Goal: Task Accomplishment & Management: Manage account settings

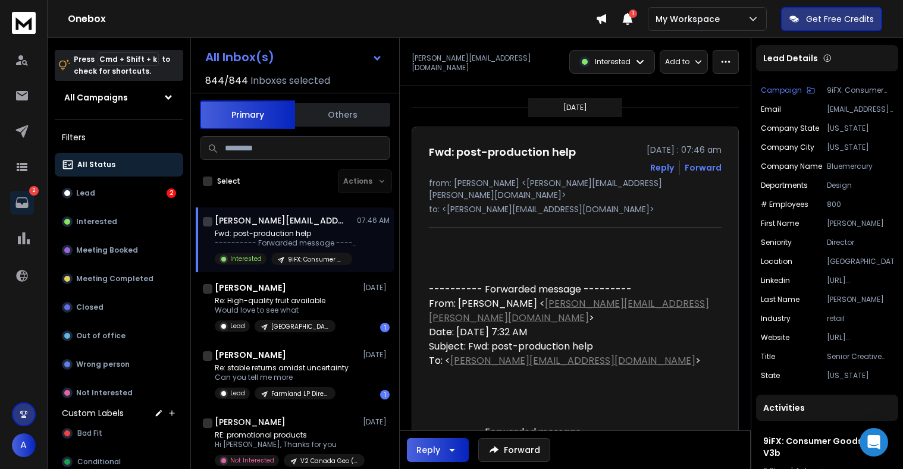
click at [630, 63] on p "Interested" at bounding box center [613, 62] width 36 height 10
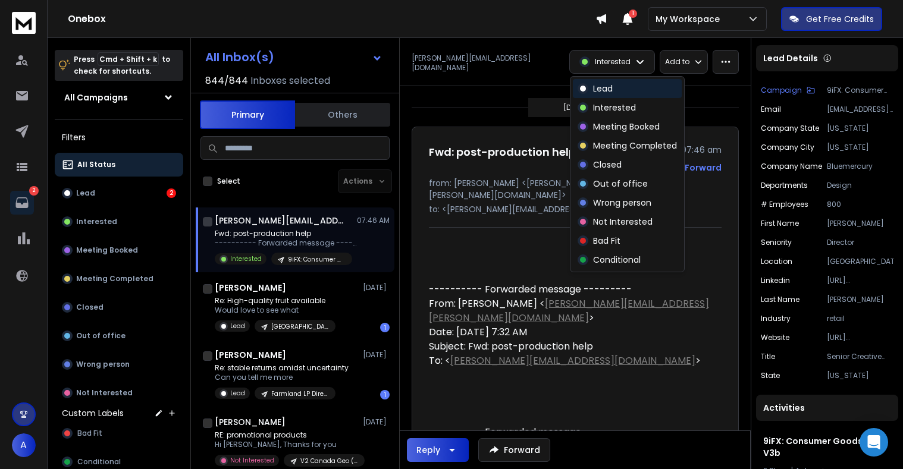
click at [619, 90] on div "Lead" at bounding box center [627, 88] width 109 height 19
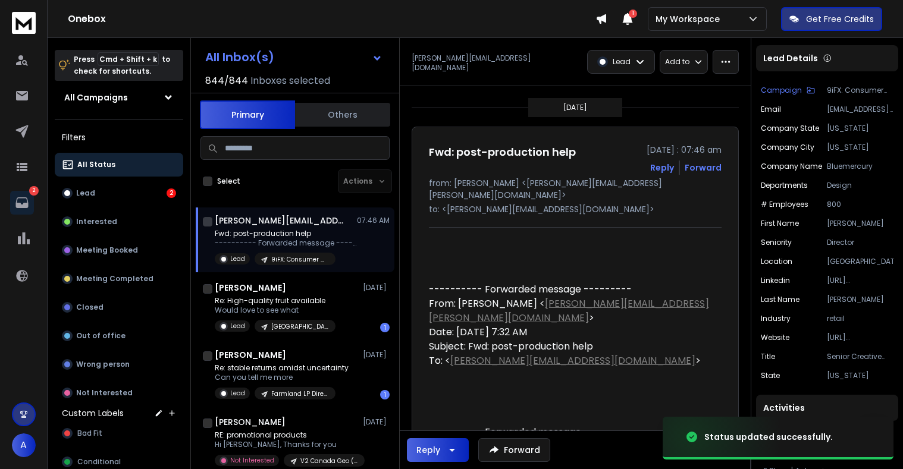
click at [614, 70] on div "Lead" at bounding box center [620, 62] width 67 height 23
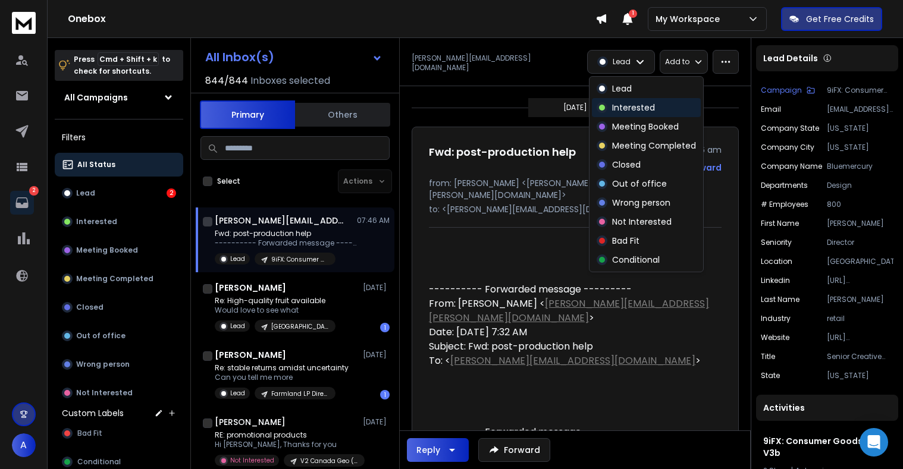
click at [612, 111] on p "Interested" at bounding box center [633, 108] width 43 height 12
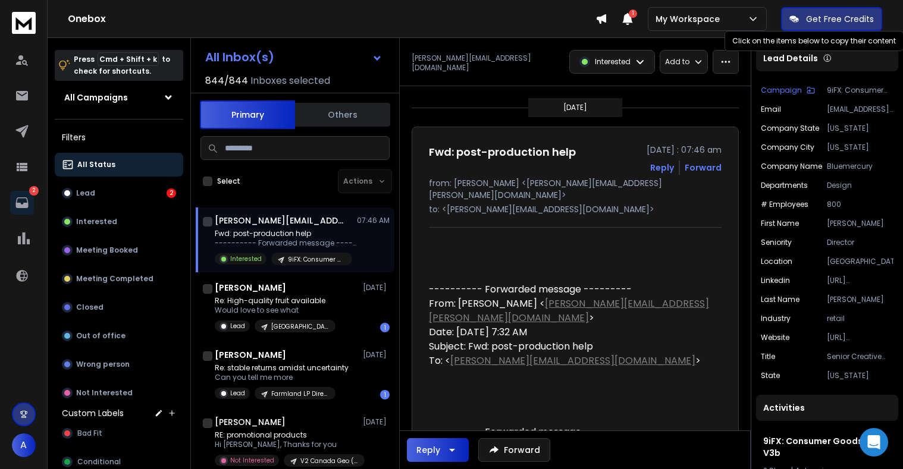
click at [823, 58] on icon at bounding box center [827, 59] width 10 height 10
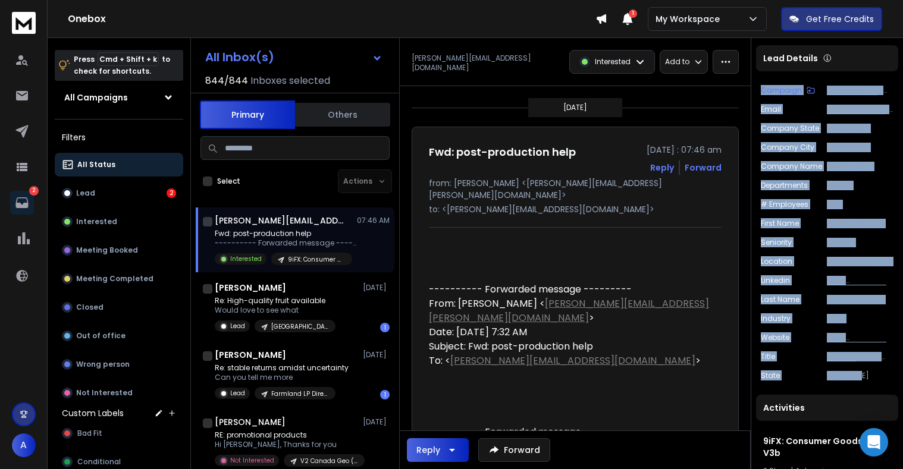
drag, startPoint x: 760, startPoint y: 83, endPoint x: 861, endPoint y: 389, distance: 323.2
click at [861, 389] on div "Campaign 9iFX: Consumer Goods // V3b Email rgleason@bluemercury.com Company Sta…" at bounding box center [827, 232] width 142 height 323
copy div "Campaign 9iFX: Consumer Goods // V3b Email rgleason@bluemercury.com Company Sta…"
click at [507, 240] on div at bounding box center [570, 247] width 283 height 14
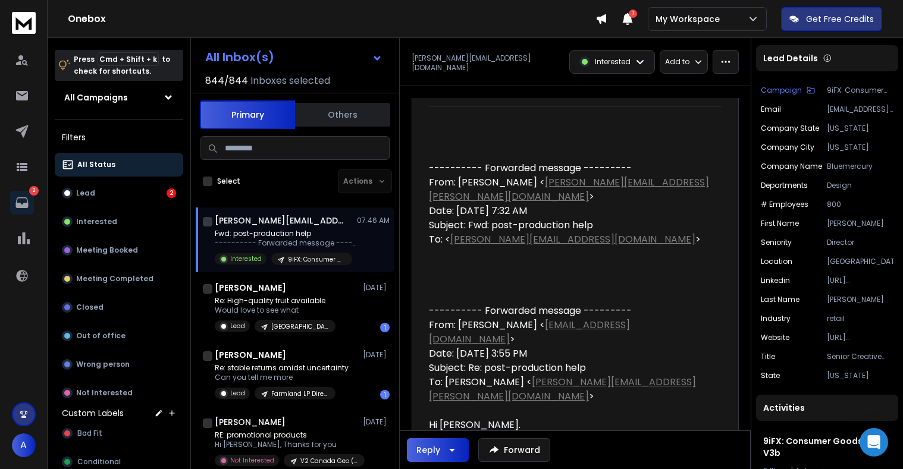
scroll to position [71, 0]
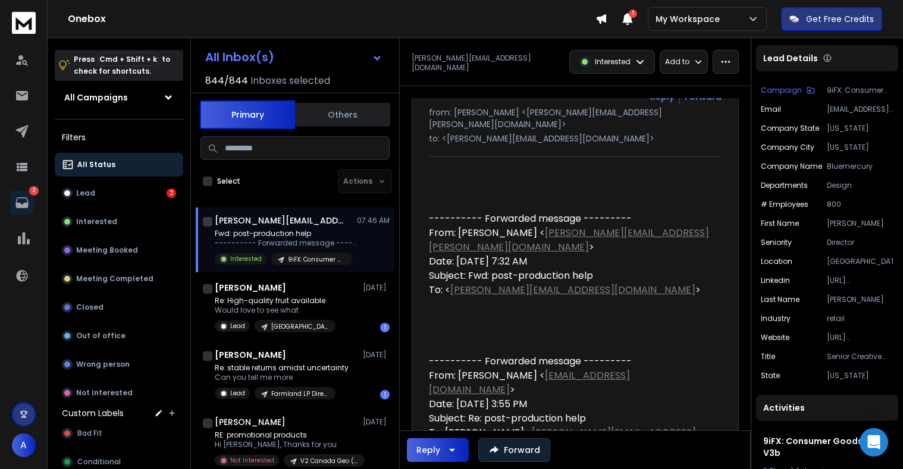
click at [507, 445] on button "Forward" at bounding box center [514, 450] width 72 height 24
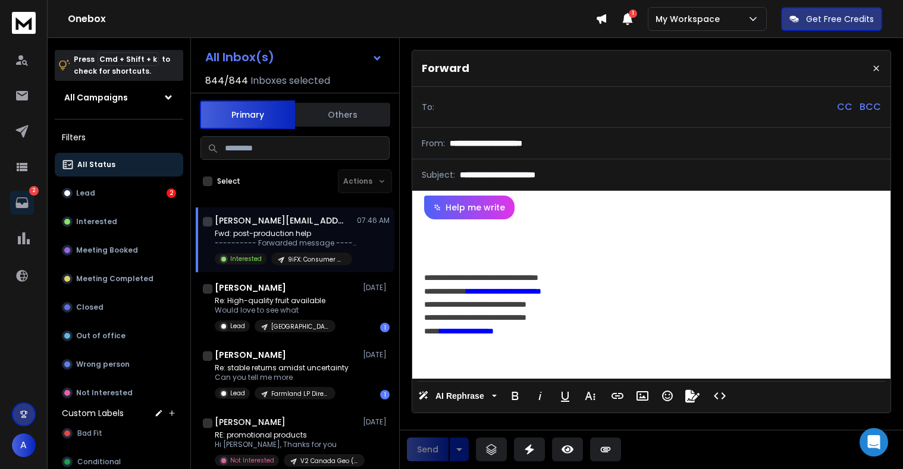
click at [466, 108] on input at bounding box center [480, 106] width 83 height 21
type input "**********"
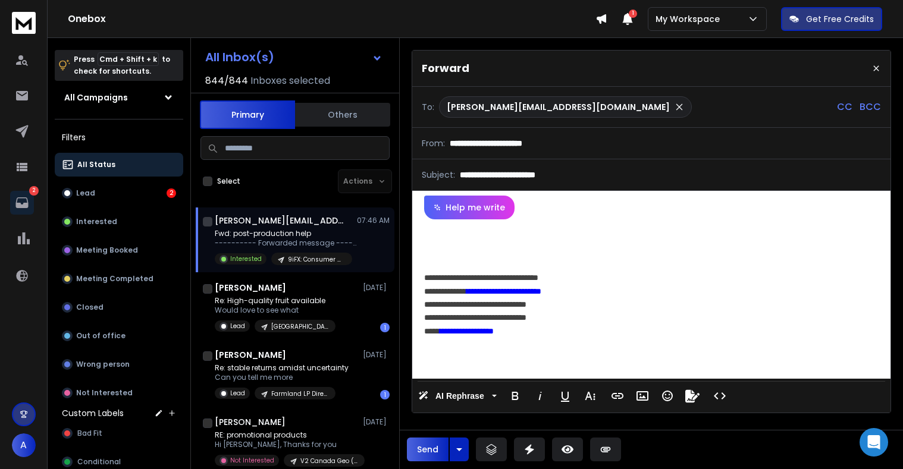
click at [842, 106] on p "CC" at bounding box center [844, 107] width 15 height 14
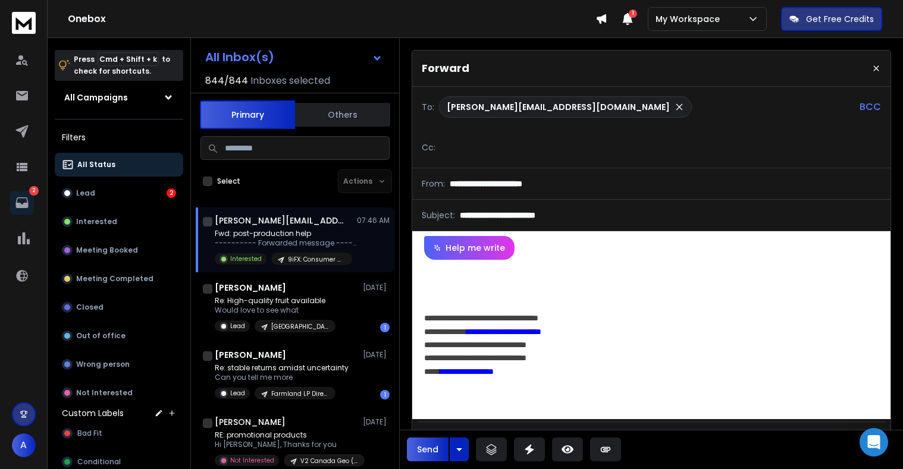
click at [428, 455] on button "Send" at bounding box center [428, 450] width 42 height 24
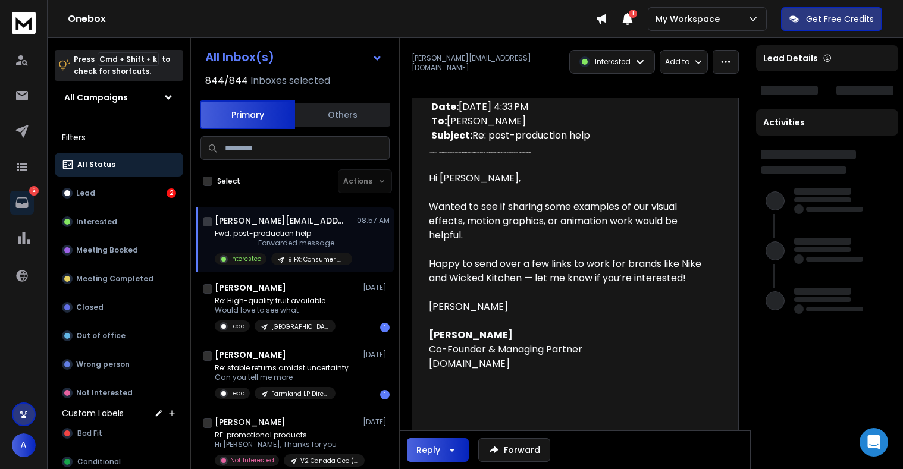
scroll to position [697, 0]
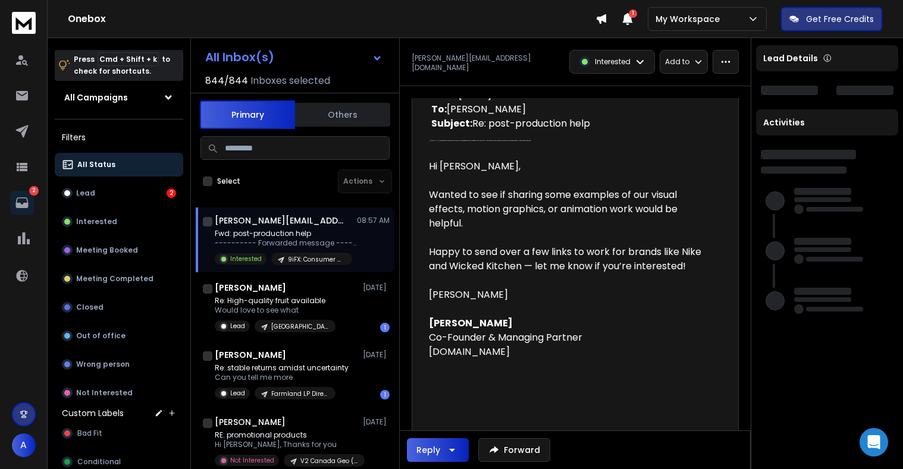
click at [582, 457] on span "5" at bounding box center [585, 462] width 7 height 10
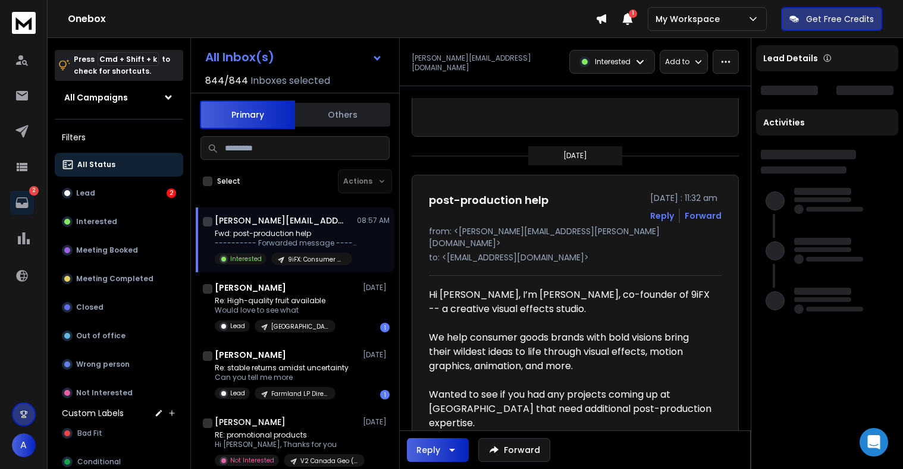
scroll to position [4498, 0]
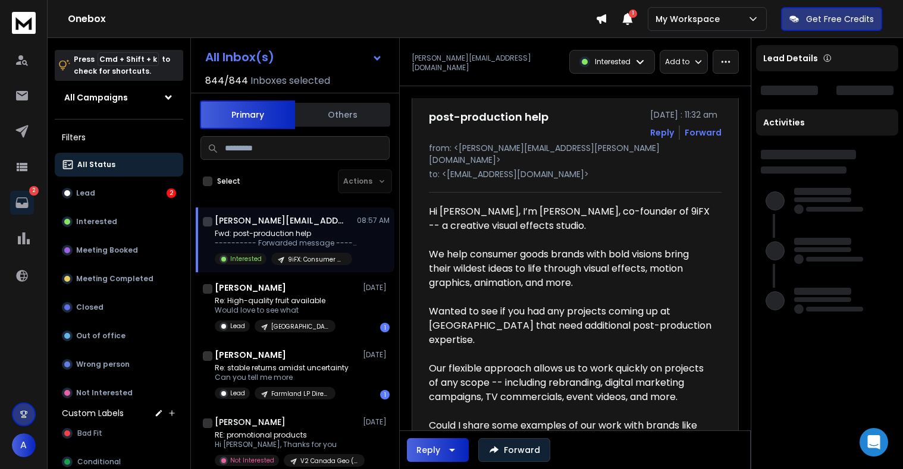
click at [521, 445] on button "Forward" at bounding box center [514, 450] width 72 height 24
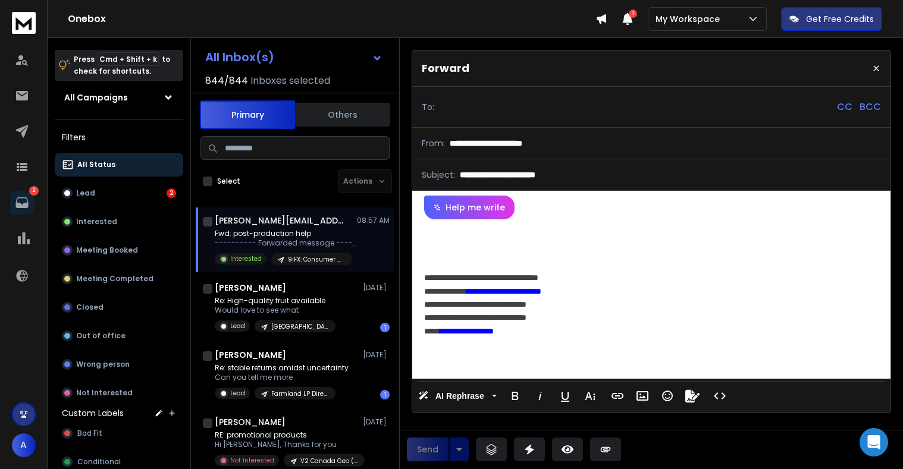
click at [478, 111] on input at bounding box center [480, 106] width 83 height 21
type input "**********"
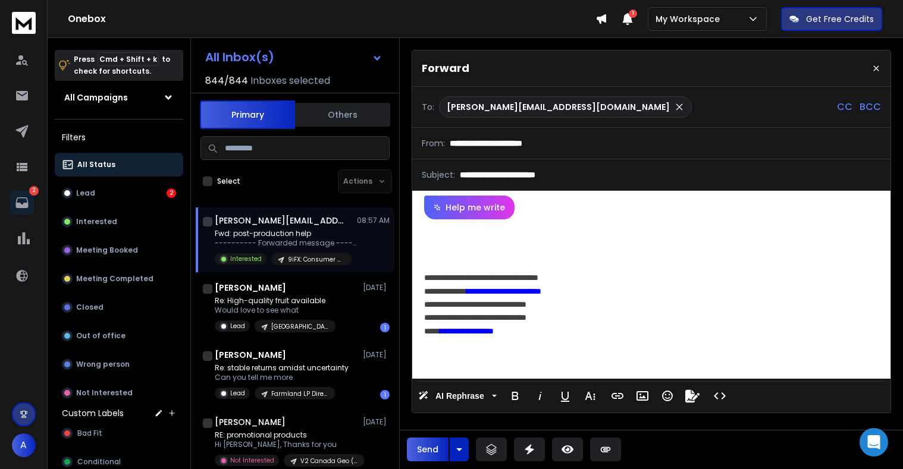
click at [499, 247] on div at bounding box center [651, 250] width 454 height 13
click at [837, 111] on p "CC" at bounding box center [844, 107] width 15 height 14
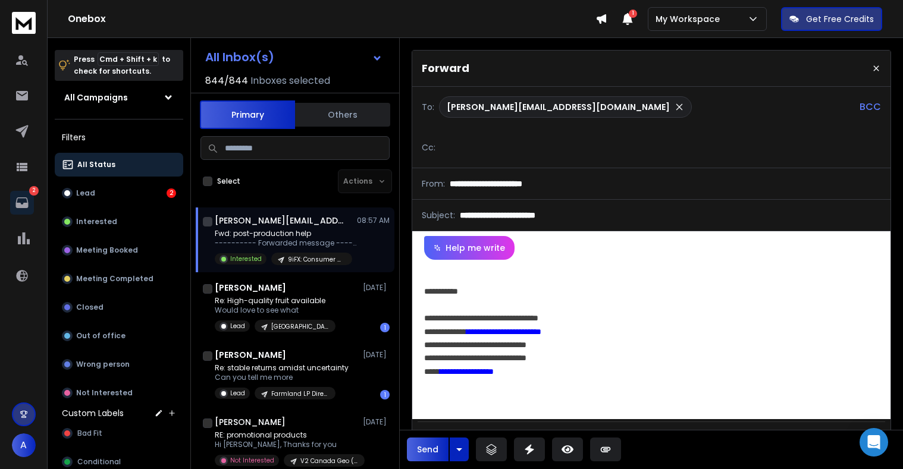
click at [431, 452] on button "Send" at bounding box center [428, 450] width 42 height 24
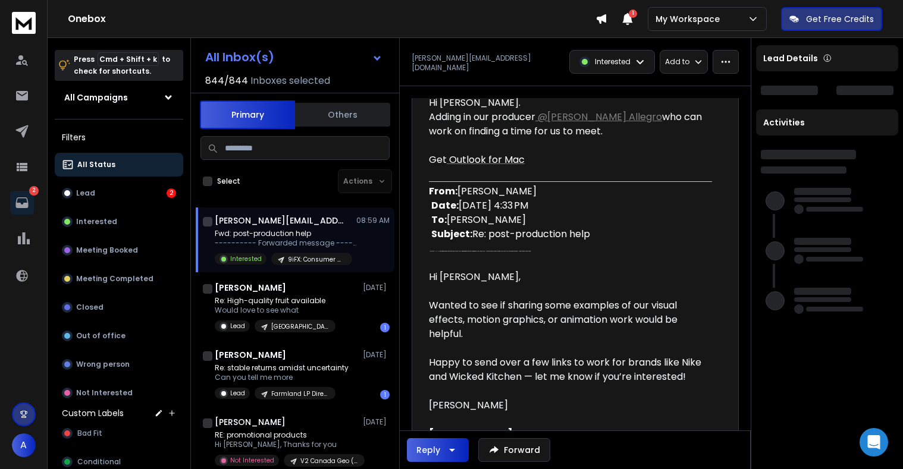
scroll to position [697, 0]
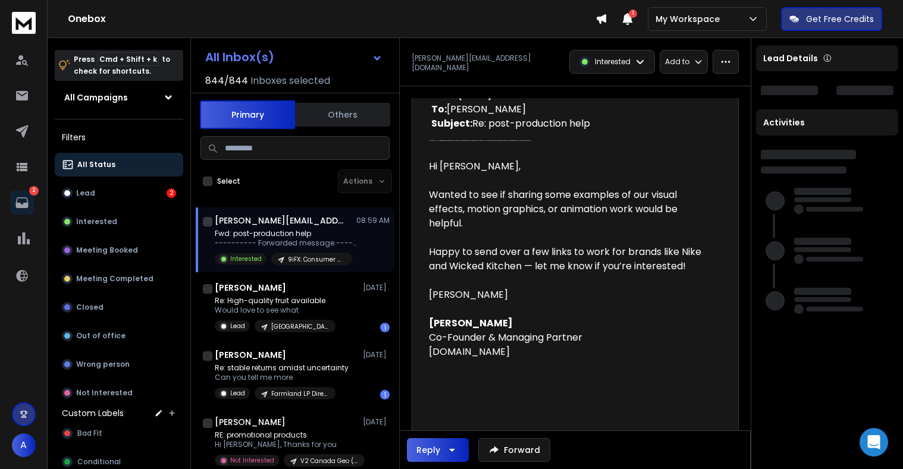
click at [583, 457] on span "5" at bounding box center [585, 462] width 7 height 10
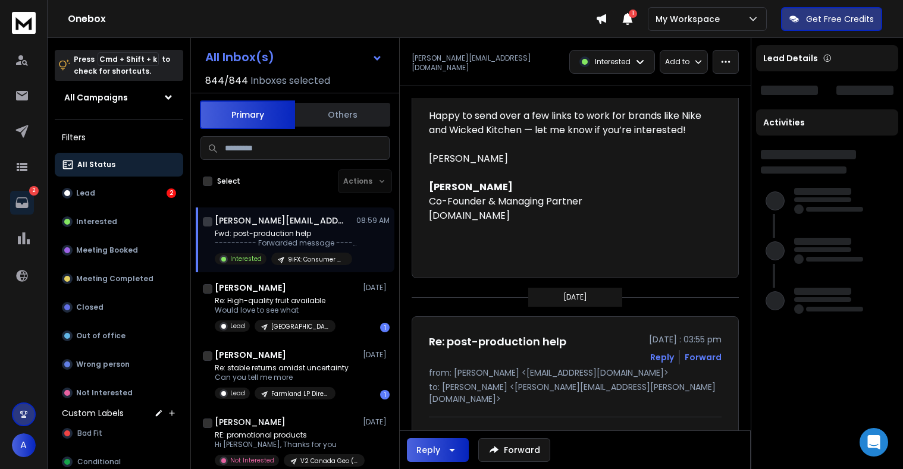
scroll to position [2482, 0]
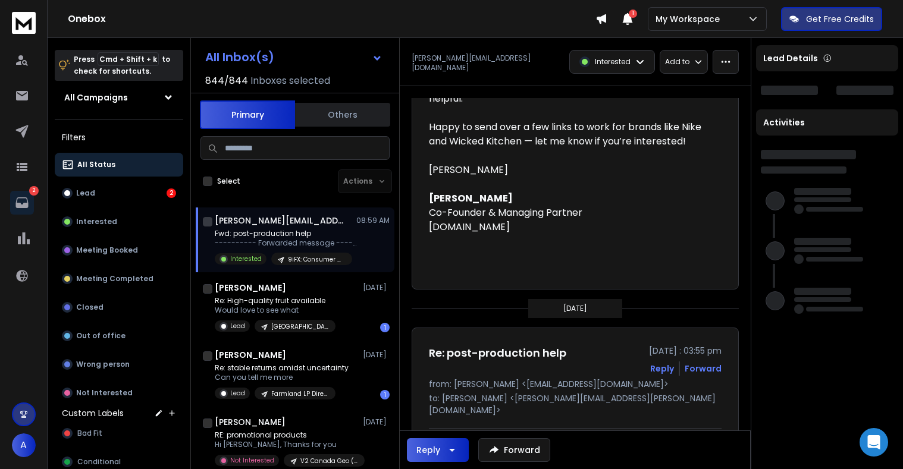
click at [706, 363] on div "Forward" at bounding box center [702, 369] width 37 height 12
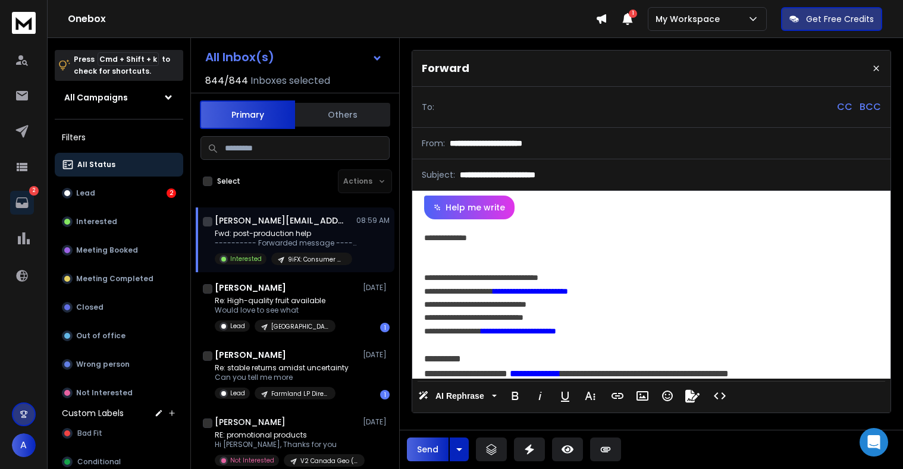
click at [476, 106] on input at bounding box center [480, 106] width 83 height 21
type input "**********"
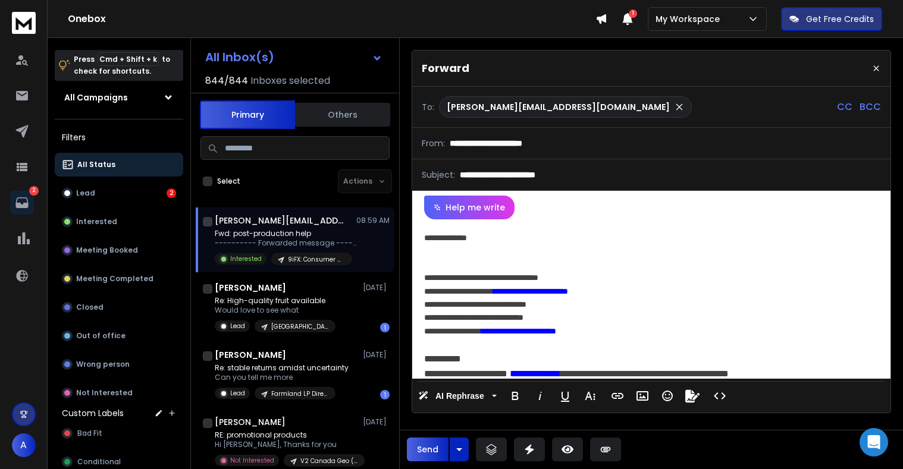
click at [841, 106] on p "CC" at bounding box center [844, 107] width 15 height 14
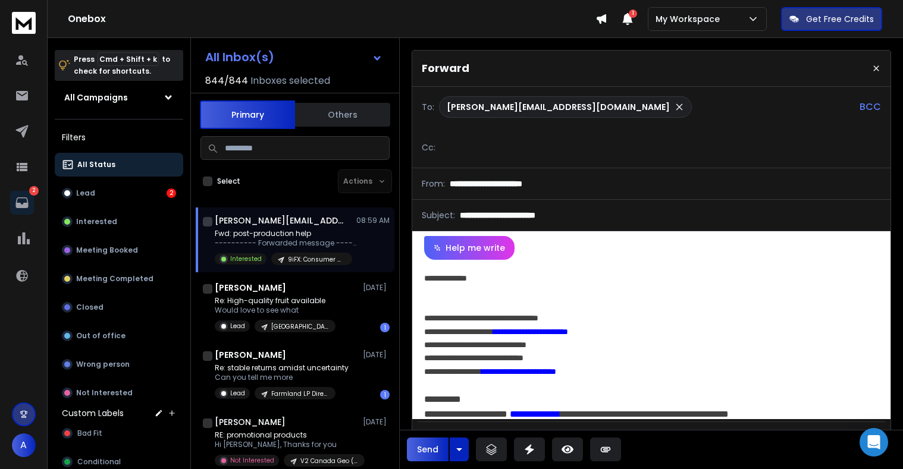
click at [420, 449] on button "Send" at bounding box center [428, 450] width 42 height 24
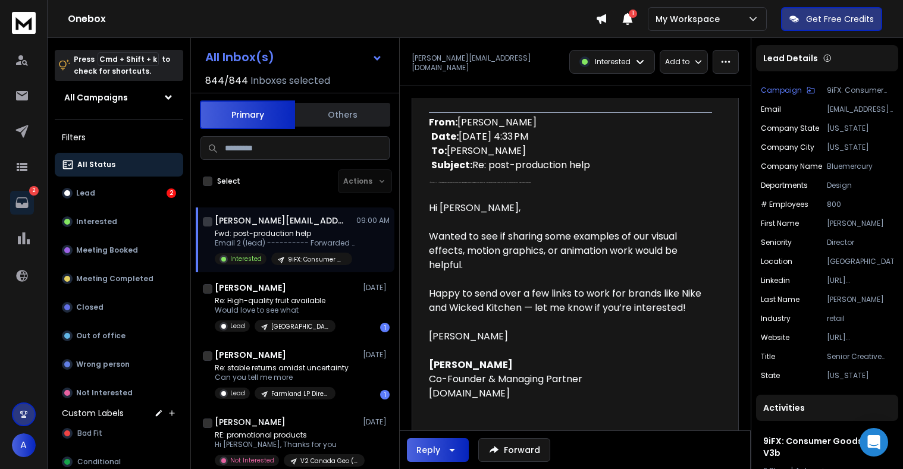
scroll to position [411, 0]
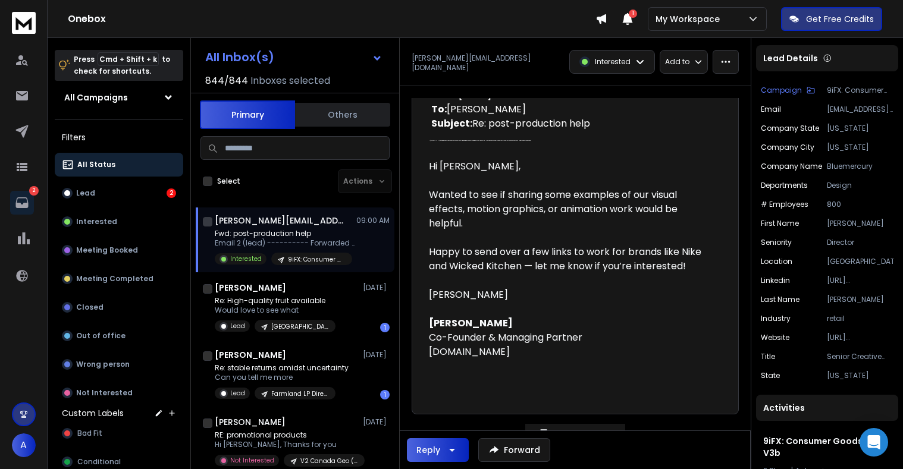
click at [583, 428] on span "7" at bounding box center [585, 433] width 6 height 10
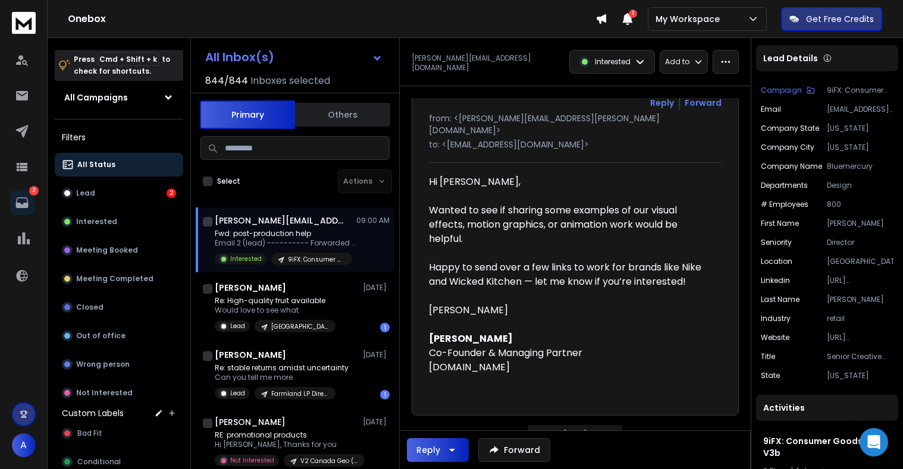
scroll to position [6060, 0]
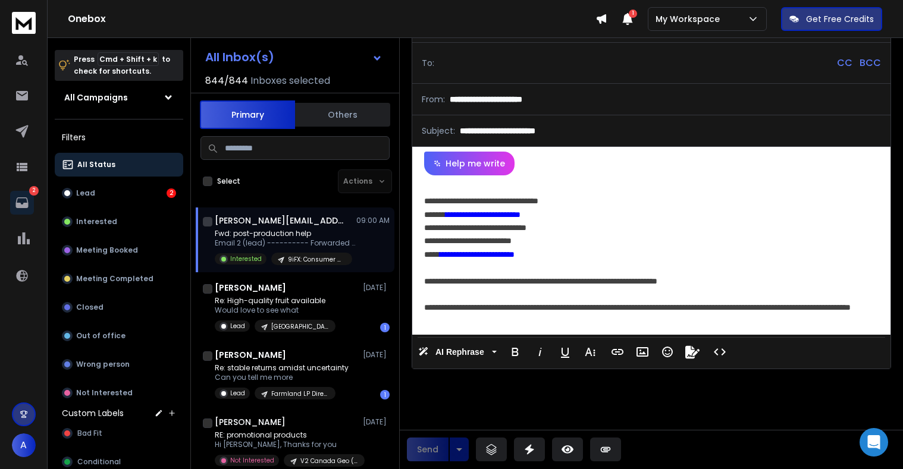
scroll to position [0, 0]
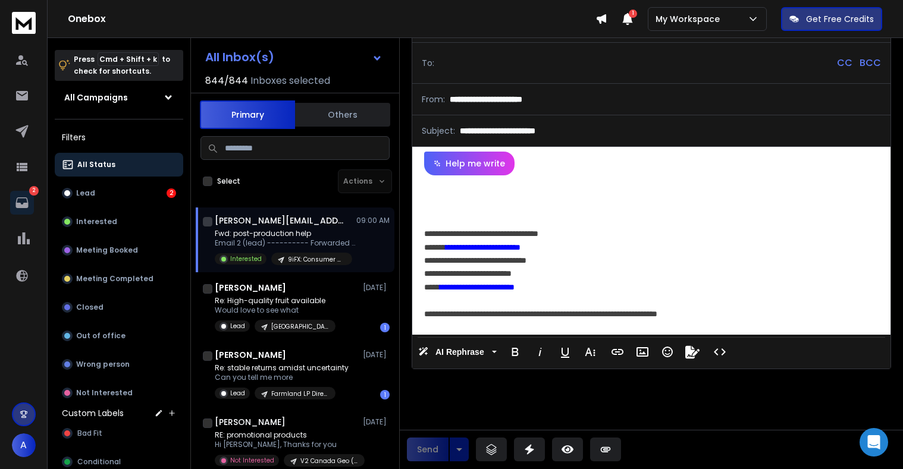
click at [510, 190] on div at bounding box center [649, 193] width 451 height 13
click at [460, 73] on input at bounding box center [480, 62] width 83 height 21
type input "**********"
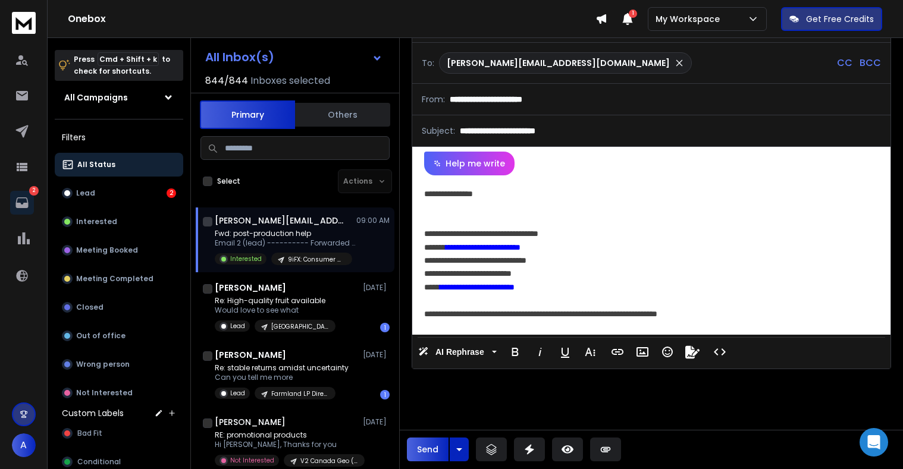
click at [842, 65] on p "CC" at bounding box center [844, 63] width 15 height 14
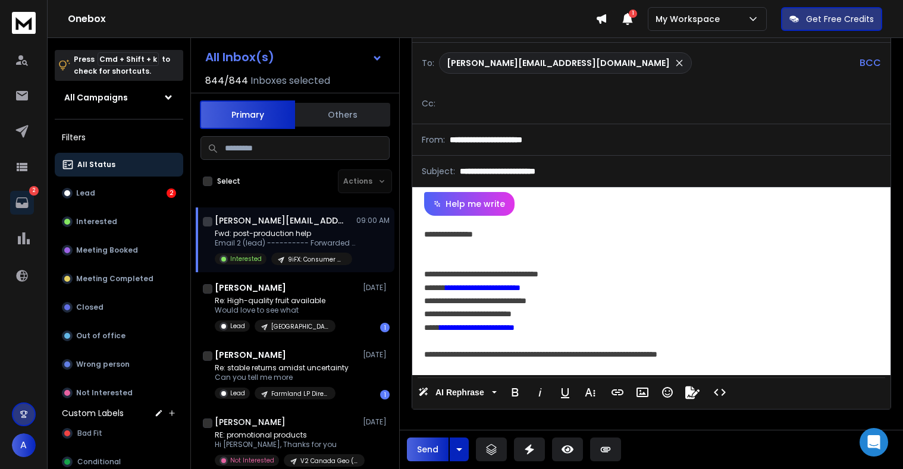
click at [421, 453] on button "Send" at bounding box center [428, 450] width 42 height 24
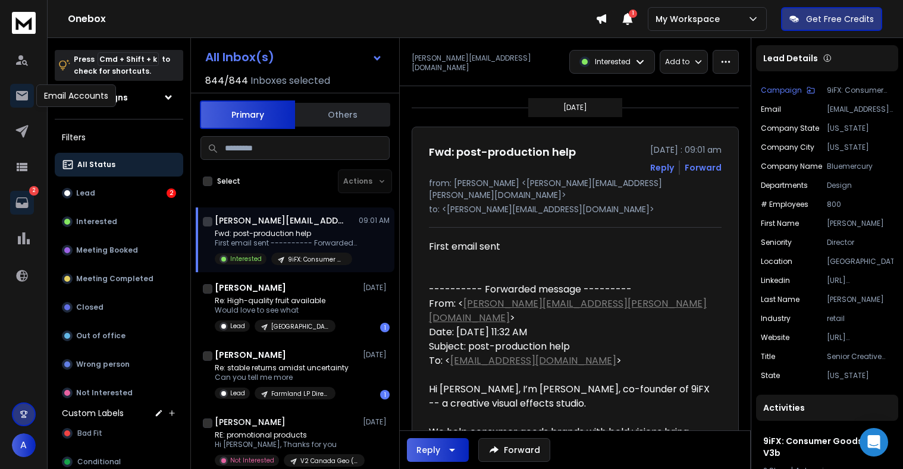
click at [26, 100] on icon at bounding box center [22, 96] width 12 height 10
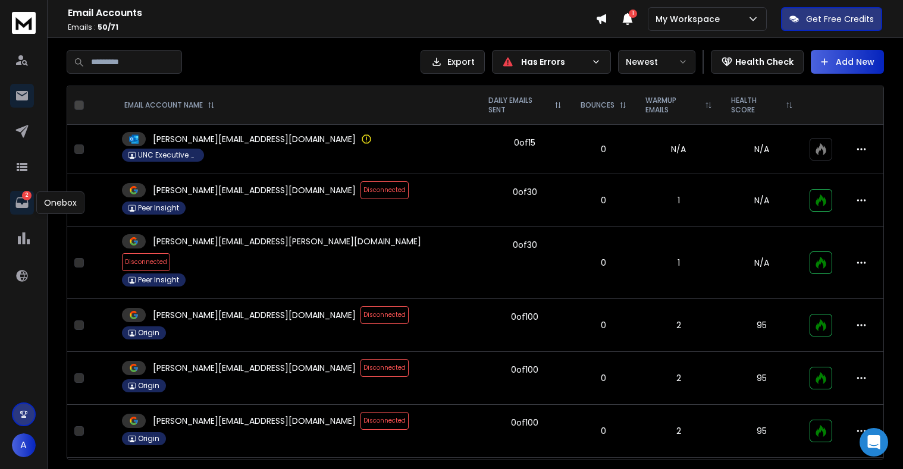
click at [23, 200] on icon at bounding box center [22, 203] width 14 height 14
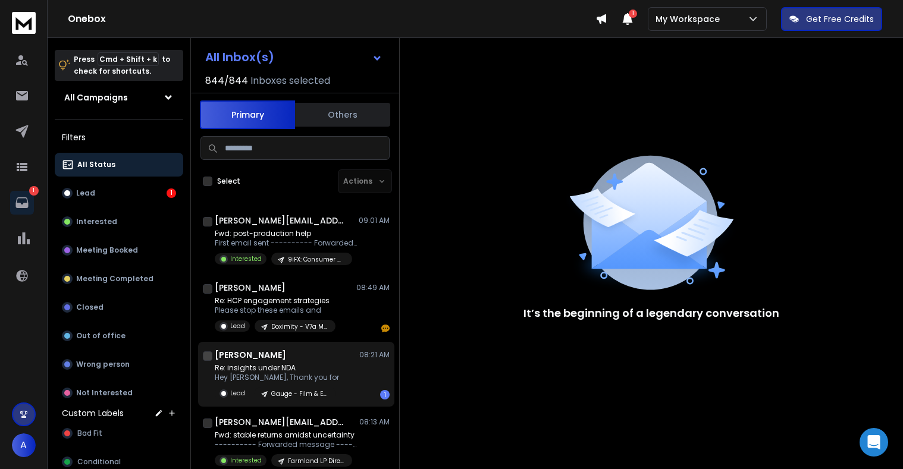
click at [311, 385] on div "Re: insights under NDA Hey Joshua, Thank you for Lead Gauge - Film & Entertainm…" at bounding box center [277, 381] width 124 height 36
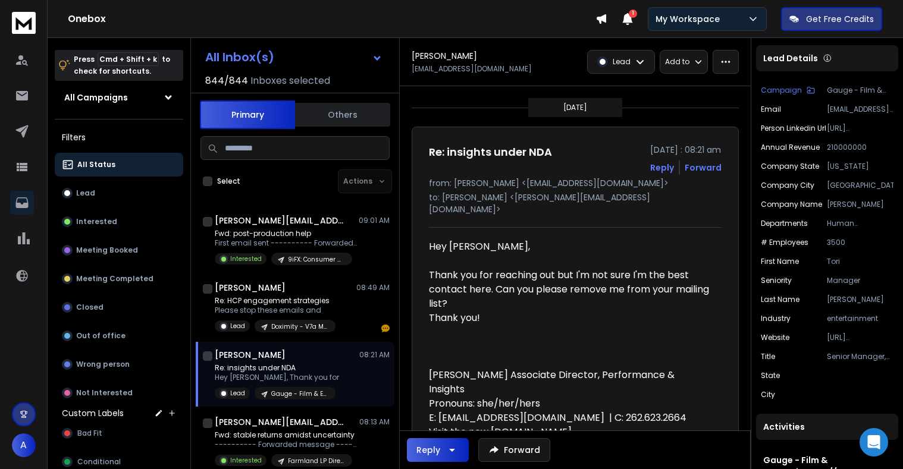
click at [703, 20] on p "My Workspace" at bounding box center [689, 19] width 69 height 12
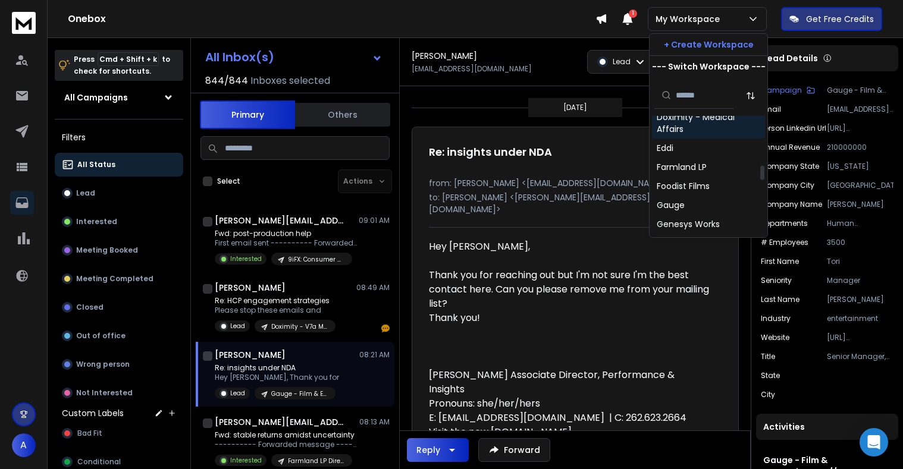
scroll to position [425, 0]
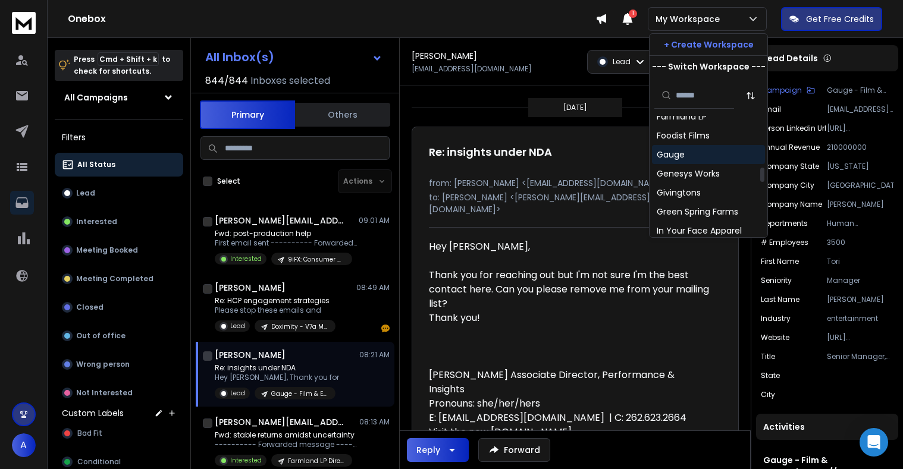
click at [675, 149] on div "Gauge" at bounding box center [670, 155] width 28 height 12
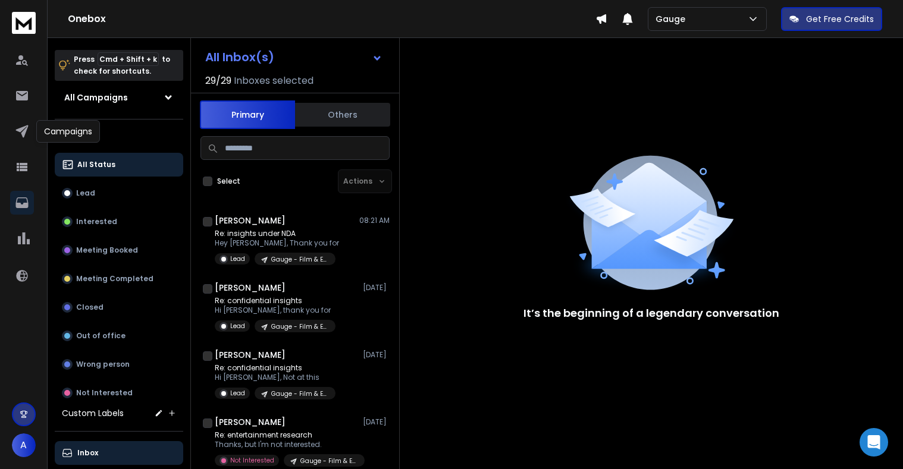
click at [34, 134] on div at bounding box center [23, 134] width 27 height 29
click at [24, 131] on icon at bounding box center [21, 131] width 12 height 12
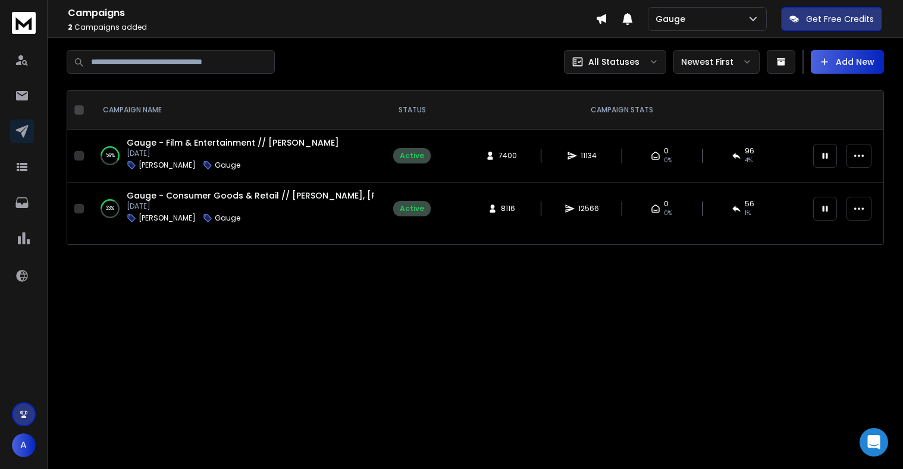
click at [823, 154] on icon at bounding box center [824, 156] width 5 height 6
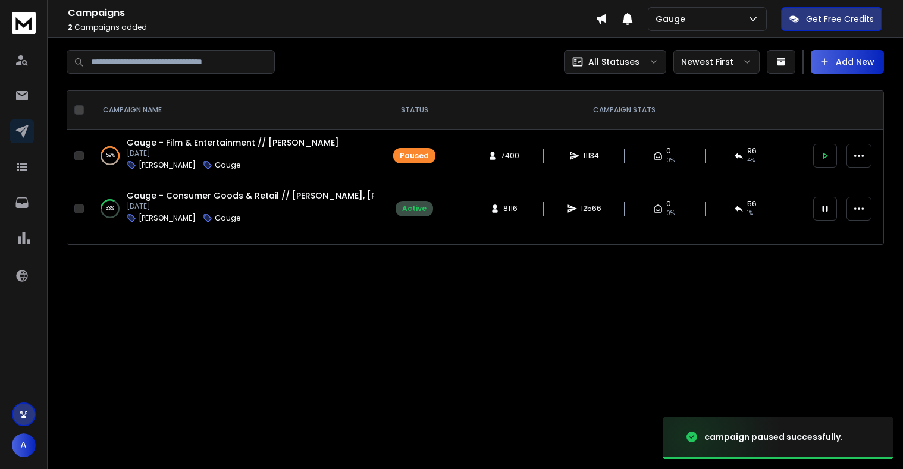
click at [822, 206] on icon at bounding box center [824, 209] width 5 height 6
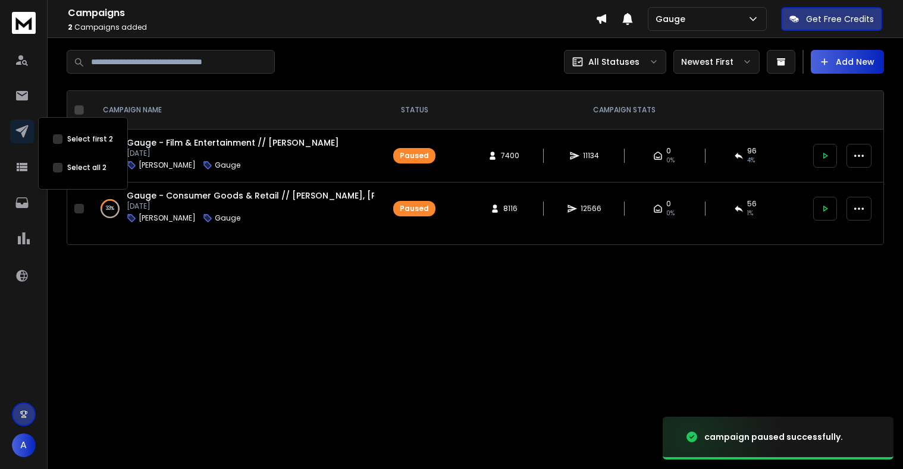
click at [80, 110] on button "Select first 2" at bounding box center [79, 110] width 10 height 10
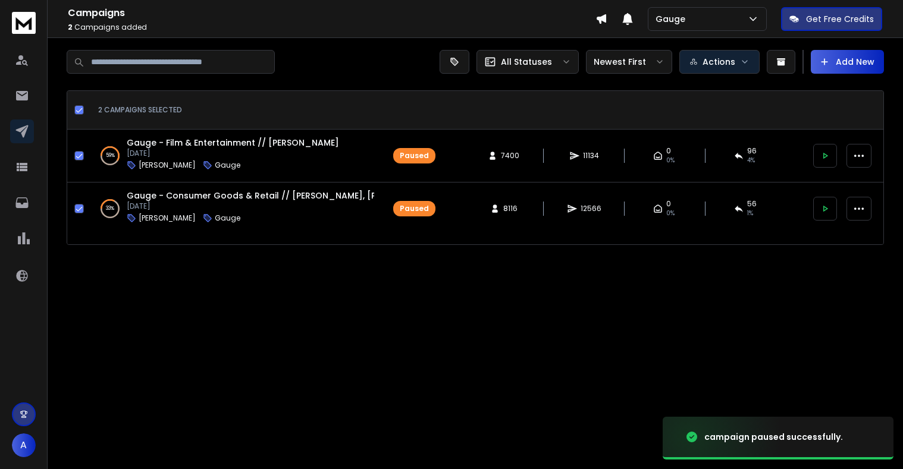
click at [741, 61] on icon "button" at bounding box center [745, 62] width 10 height 10
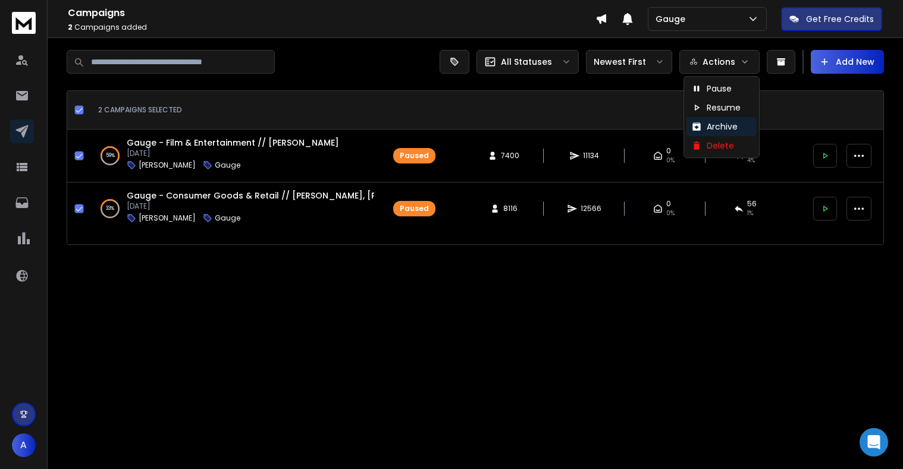
click at [724, 128] on p "Archive" at bounding box center [721, 127] width 31 height 12
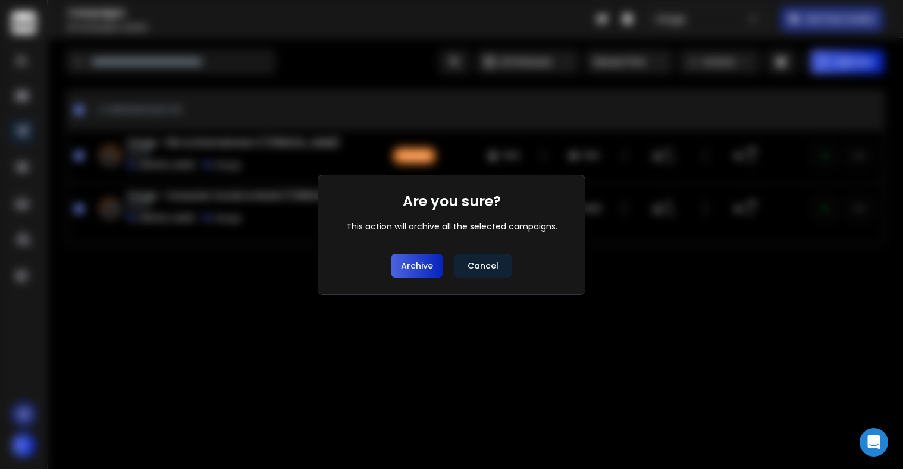
click at [414, 261] on p "archive" at bounding box center [417, 266] width 32 height 12
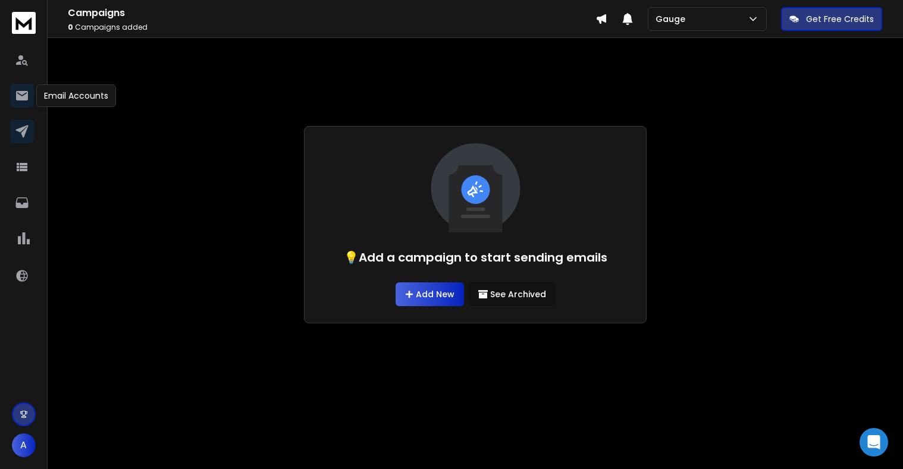
click at [21, 99] on icon at bounding box center [22, 96] width 12 height 10
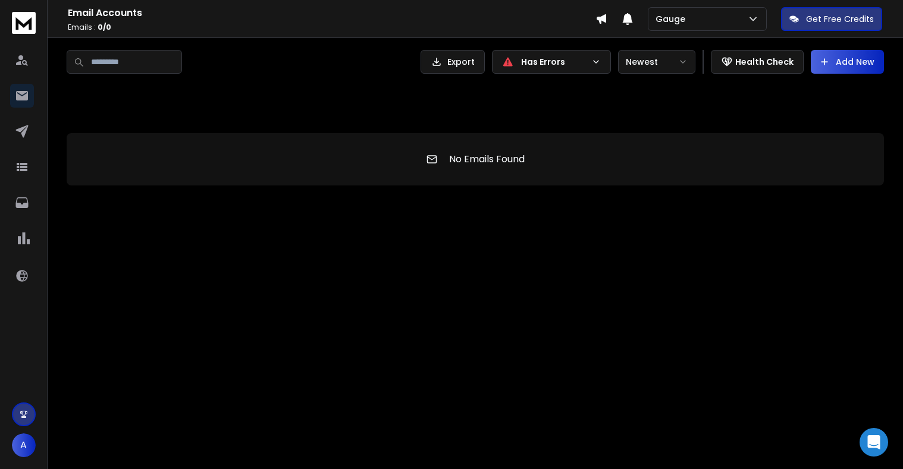
click at [564, 58] on p "Has Errors" at bounding box center [553, 62] width 65 height 12
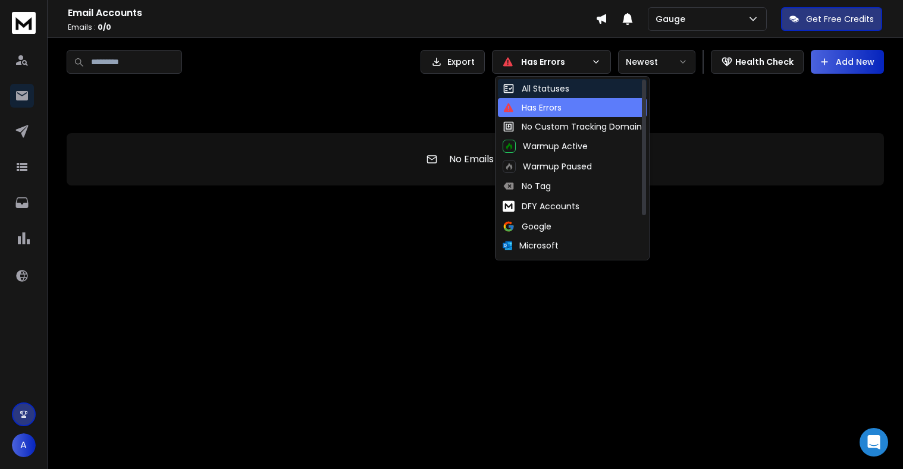
click at [521, 90] on div "All Statuses" at bounding box center [535, 89] width 67 height 12
